Goal: Communication & Community: Answer question/provide support

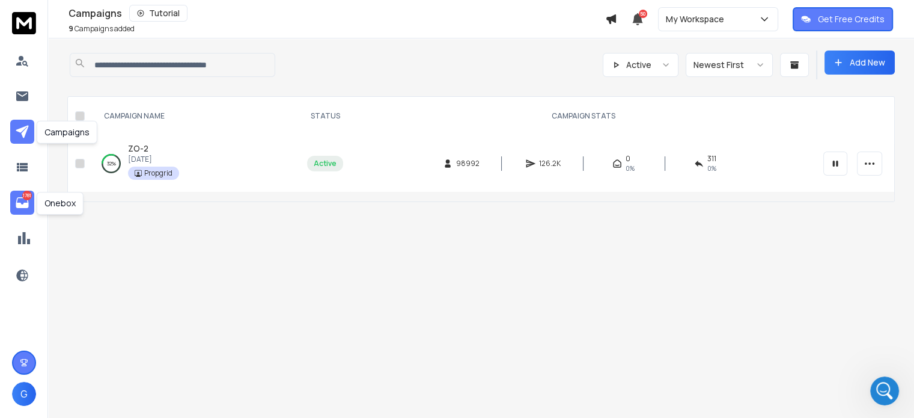
click at [23, 204] on icon at bounding box center [22, 202] width 13 height 11
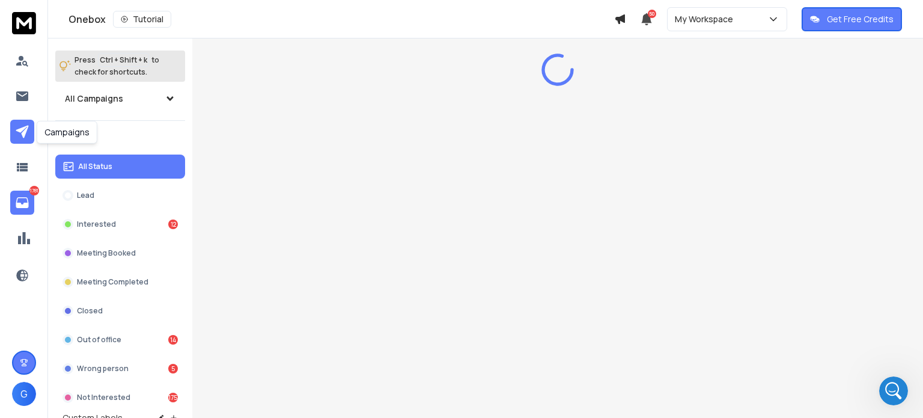
click at [15, 135] on icon at bounding box center [22, 131] width 14 height 14
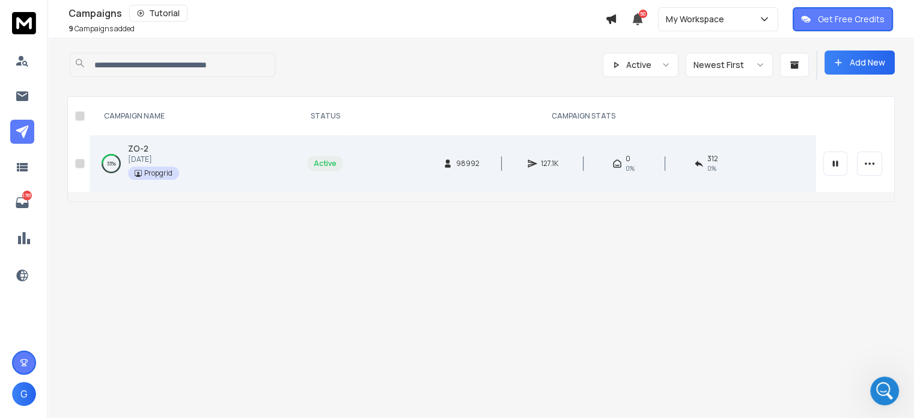
click at [261, 160] on div "33 % ZO-2 [DATE] Propgrid" at bounding box center [195, 163] width 186 height 42
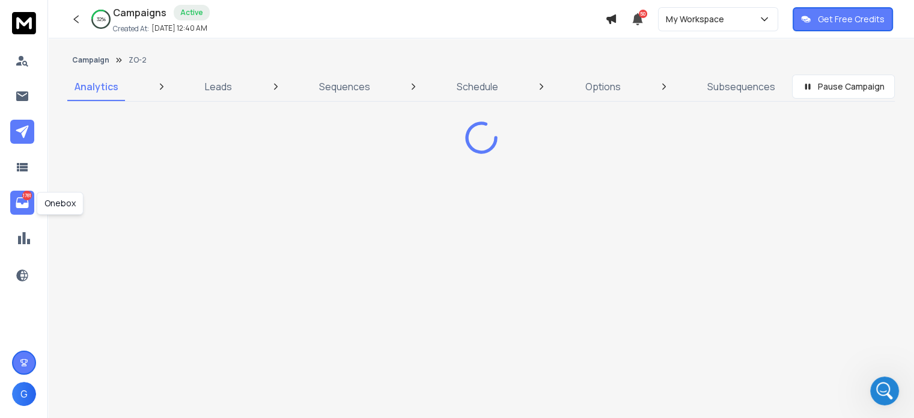
click at [31, 204] on link "1781" at bounding box center [22, 202] width 24 height 24
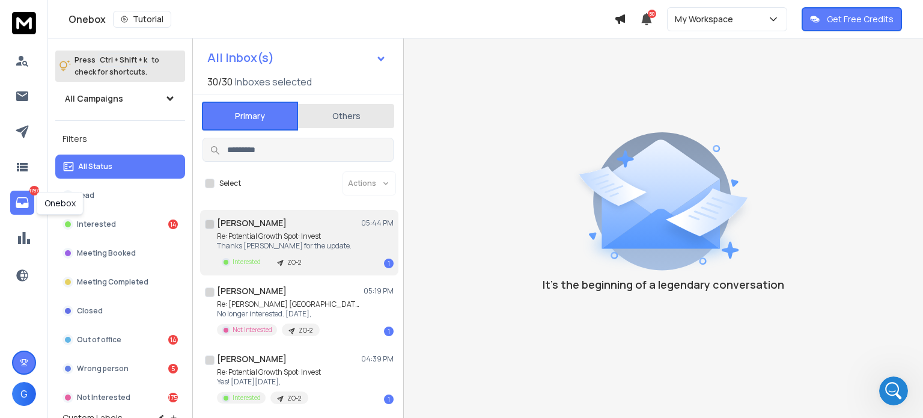
click at [322, 246] on p "Thanks [PERSON_NAME] for the update." at bounding box center [284, 246] width 135 height 10
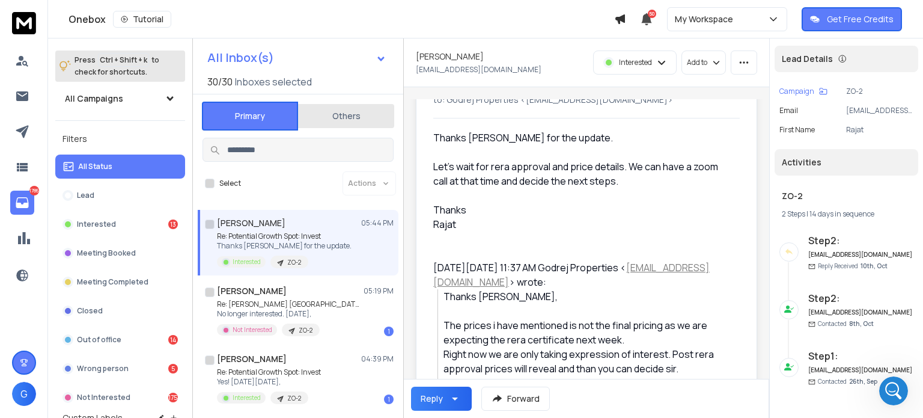
scroll to position [32, 0]
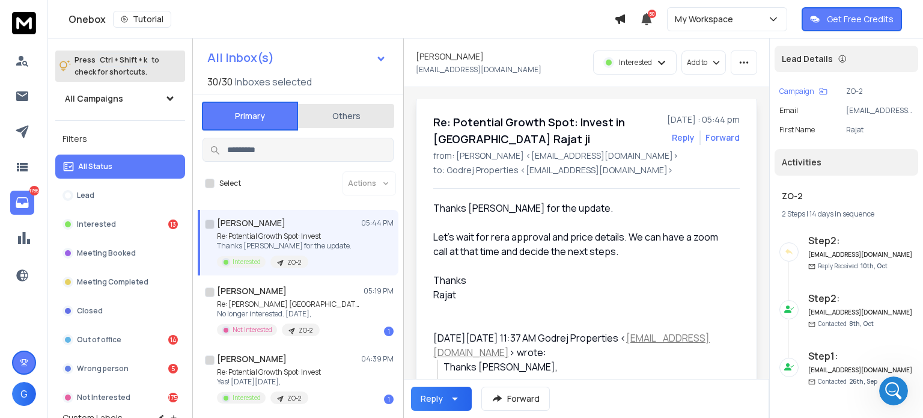
click at [442, 401] on div "Reply" at bounding box center [432, 398] width 22 height 12
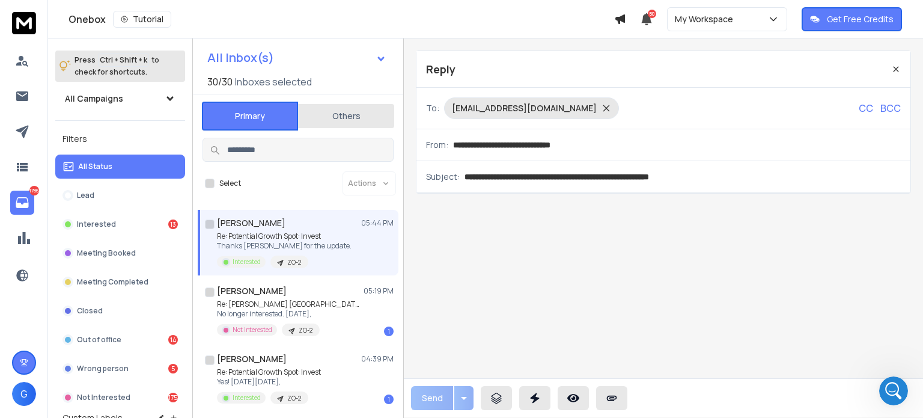
scroll to position [0, 0]
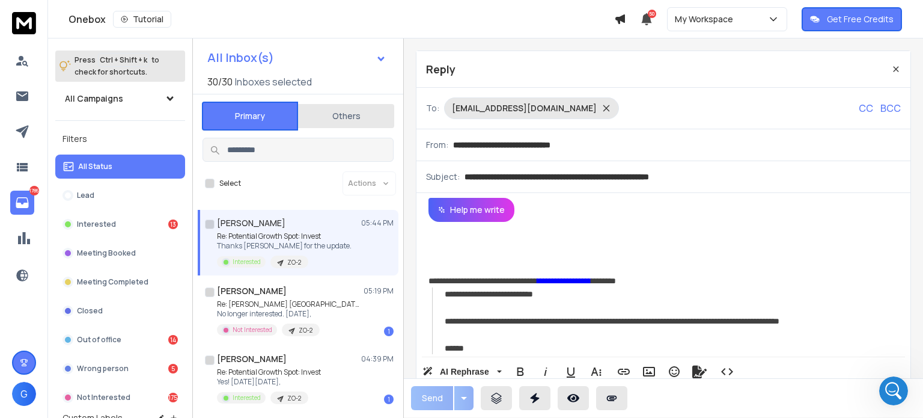
click at [477, 215] on button "Help me write" at bounding box center [471, 210] width 86 height 24
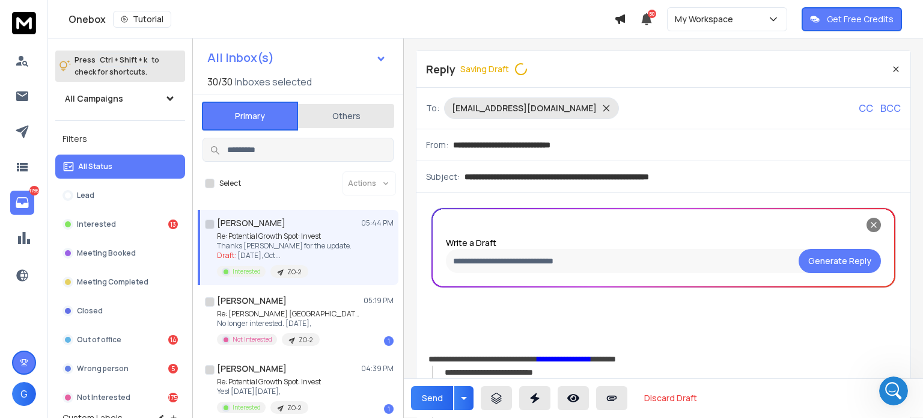
click at [475, 267] on input "text" at bounding box center [663, 261] width 435 height 24
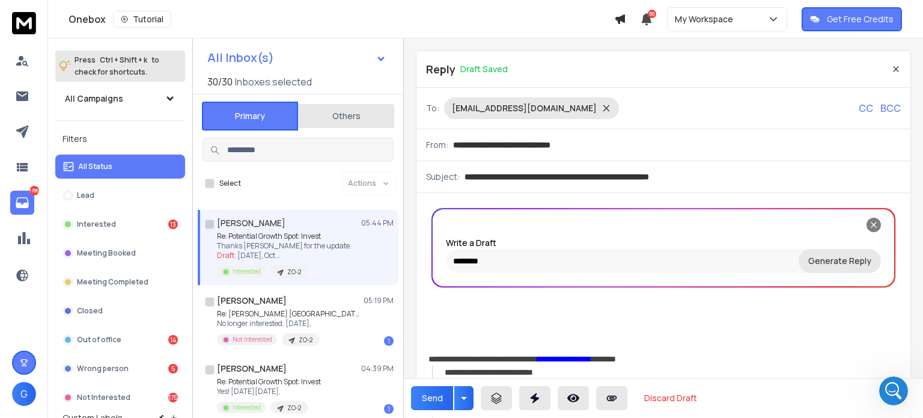
type input "********"
click at [835, 257] on button "Generate Reply" at bounding box center [840, 261] width 82 height 24
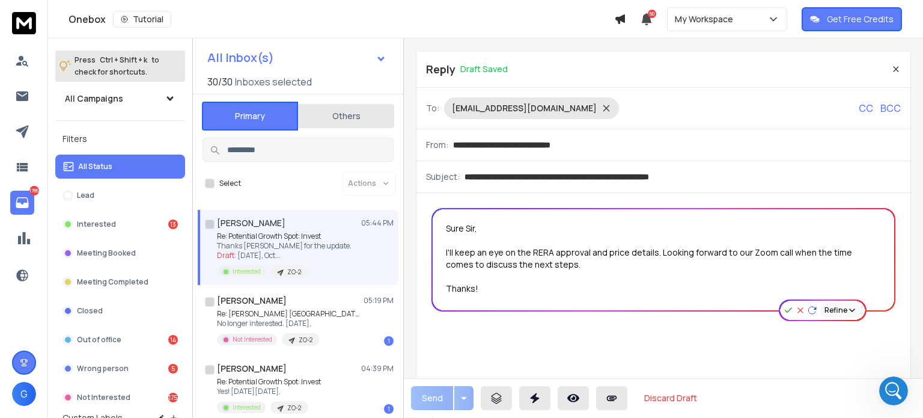
click at [533, 266] on div "Sure Sir, I'll keep an eye on the RERA approval and price details. Looking forw…" at bounding box center [663, 258] width 435 height 72
click at [784, 314] on icon at bounding box center [789, 310] width 10 height 10
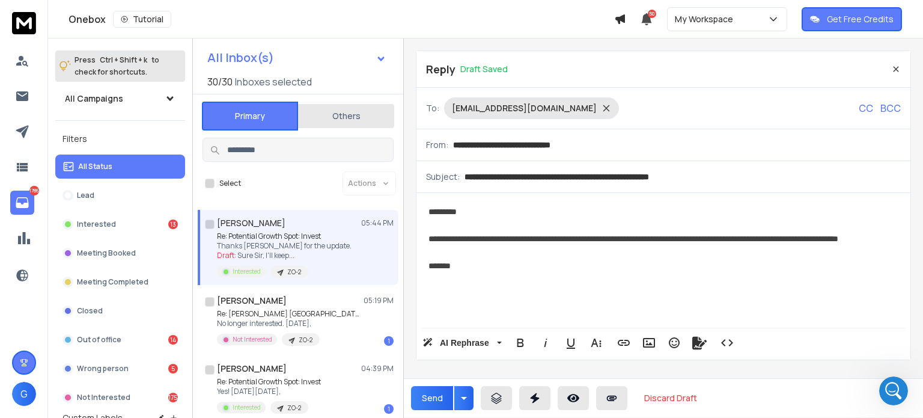
click at [468, 278] on div "**********" at bounding box center [657, 245] width 458 height 81
click at [527, 259] on div "**********" at bounding box center [657, 245] width 458 height 81
click at [428, 398] on button "Send" at bounding box center [432, 398] width 42 height 24
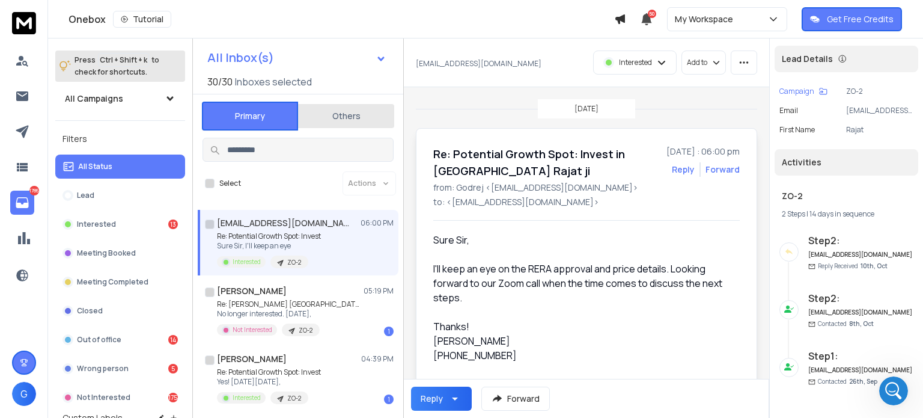
click at [284, 232] on p "Re: Potential Growth Spot: Invest" at bounding box center [269, 236] width 104 height 10
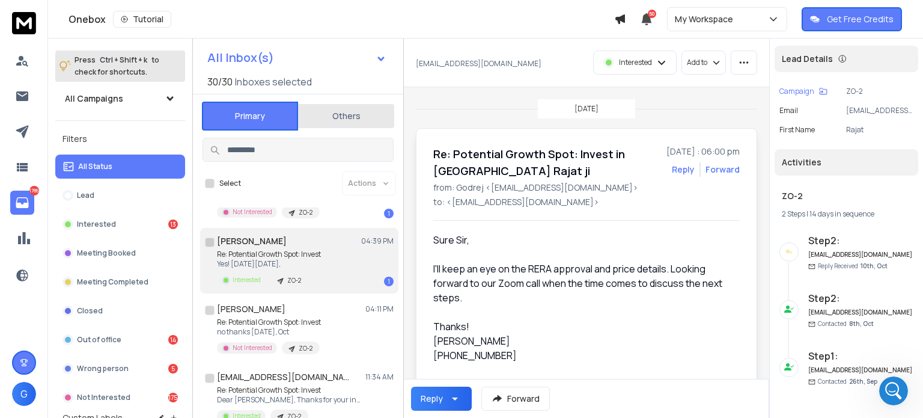
scroll to position [120, 0]
click at [263, 253] on p "Re: Potential Growth Spot: Invest" at bounding box center [269, 253] width 104 height 10
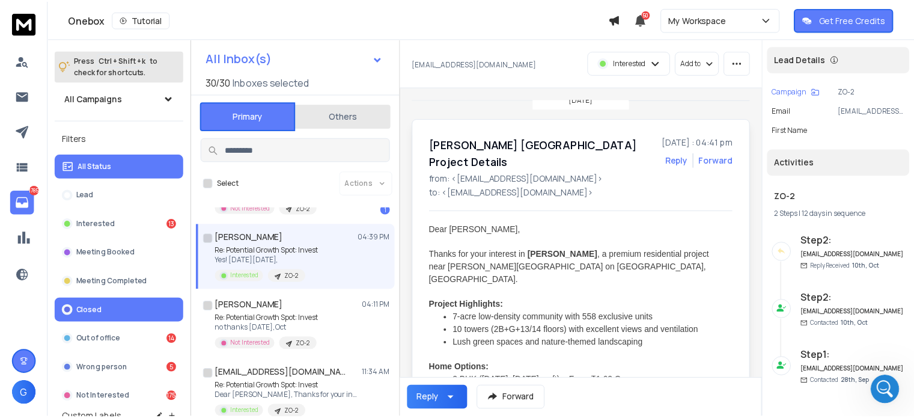
scroll to position [0, 0]
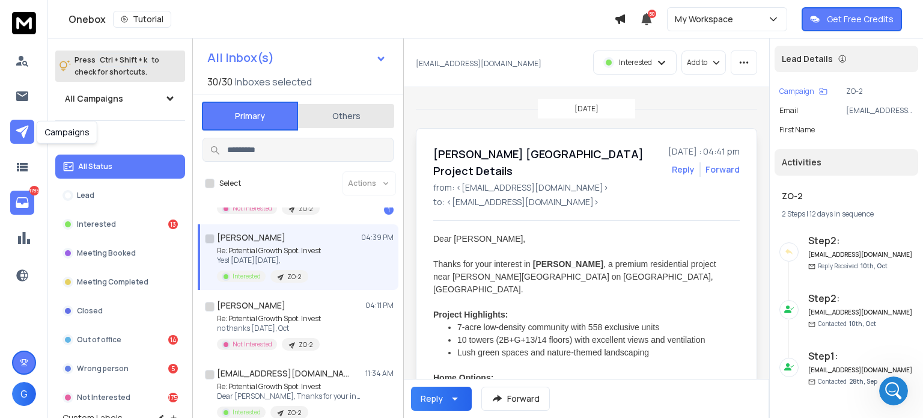
click at [22, 133] on icon at bounding box center [22, 132] width 13 height 13
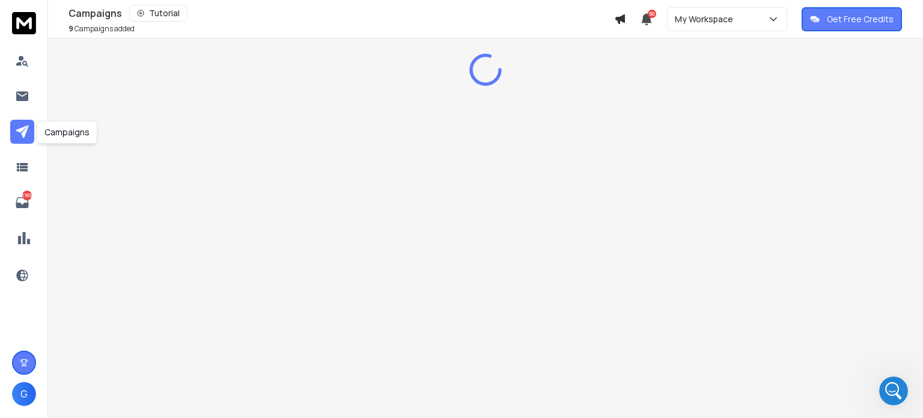
click at [22, 133] on icon at bounding box center [22, 132] width 13 height 13
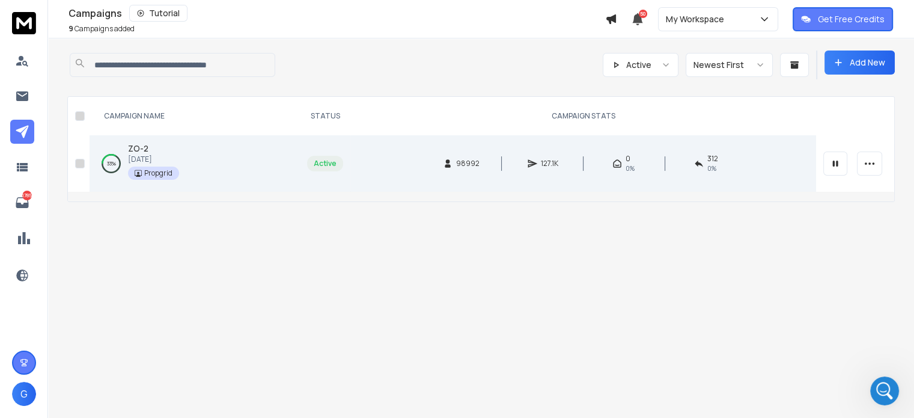
click at [435, 165] on div "98992 127.1K 0 0% 312 0 %" at bounding box center [583, 163] width 300 height 19
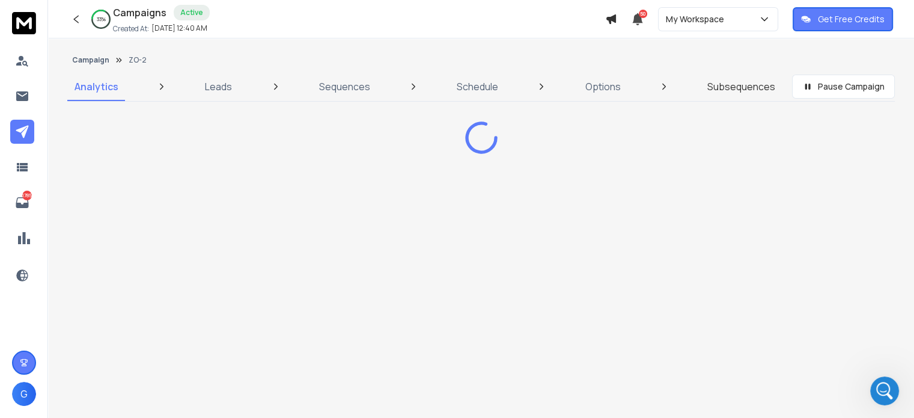
click at [733, 96] on link "Subsequences" at bounding box center [741, 86] width 82 height 29
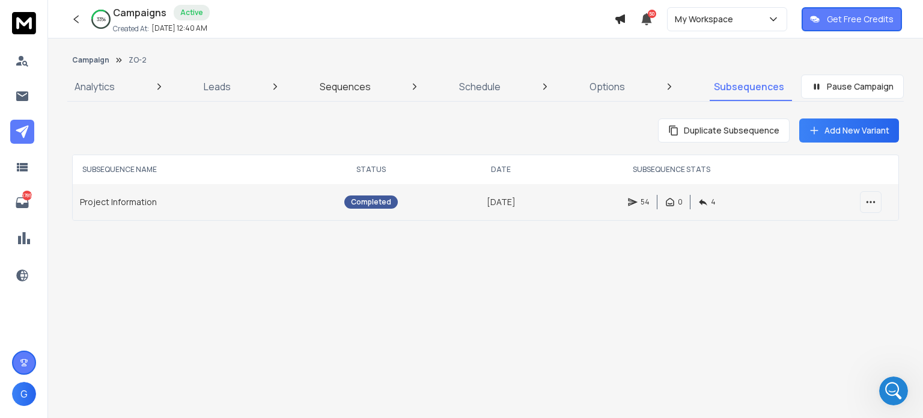
click at [338, 87] on p "Sequences" at bounding box center [345, 86] width 51 height 14
